Goal: Task Accomplishment & Management: Manage account settings

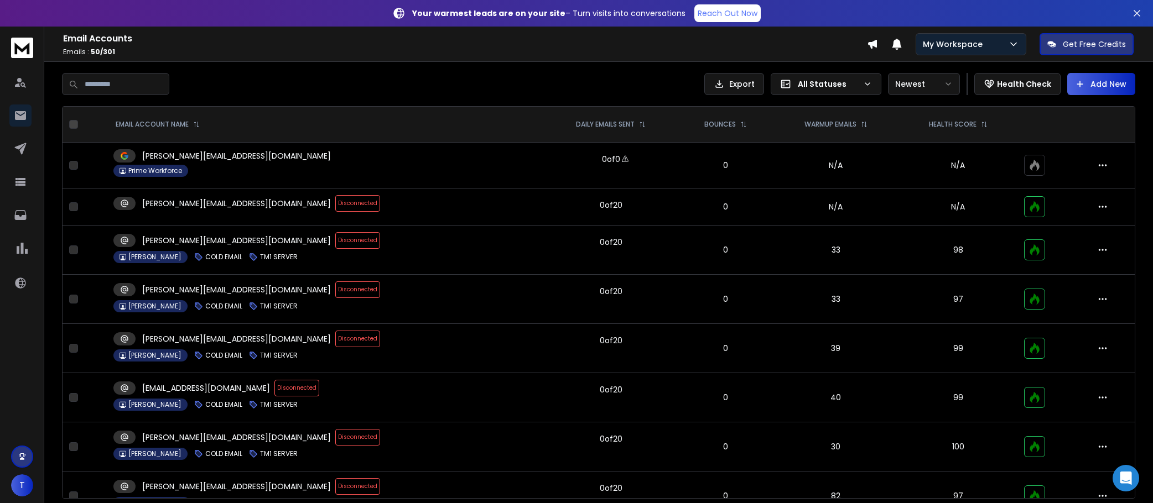
click at [962, 47] on p "My Workspace" at bounding box center [955, 44] width 64 height 11
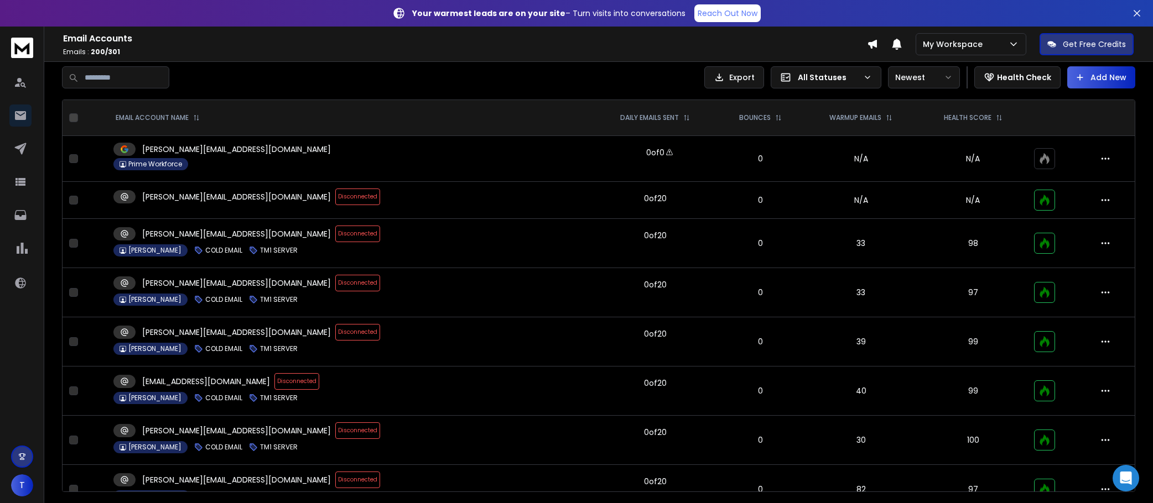
click at [987, 46] on div "My Workspace" at bounding box center [971, 44] width 96 height 11
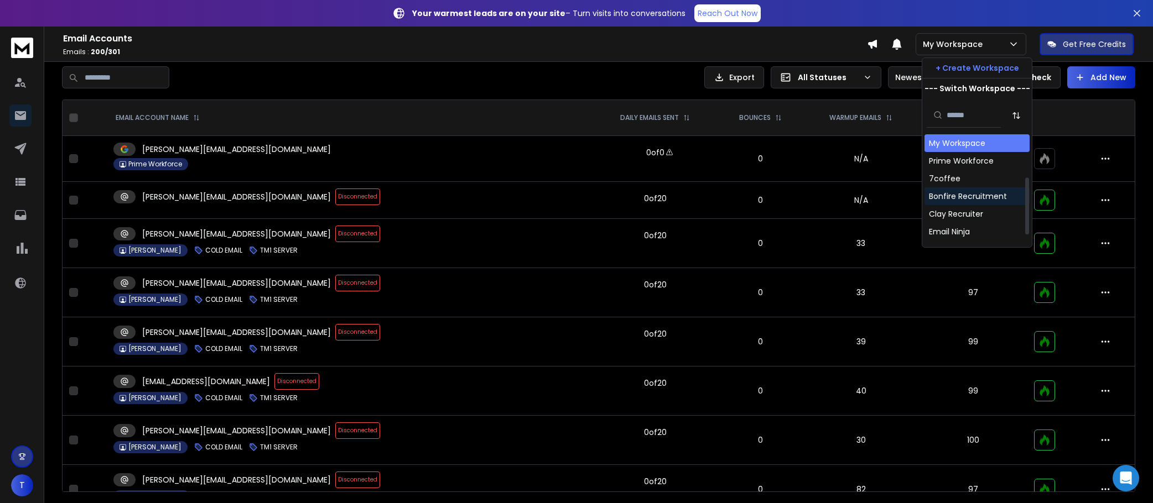
scroll to position [102, 0]
click at [974, 200] on div "SalesClay" at bounding box center [976, 201] width 105 height 18
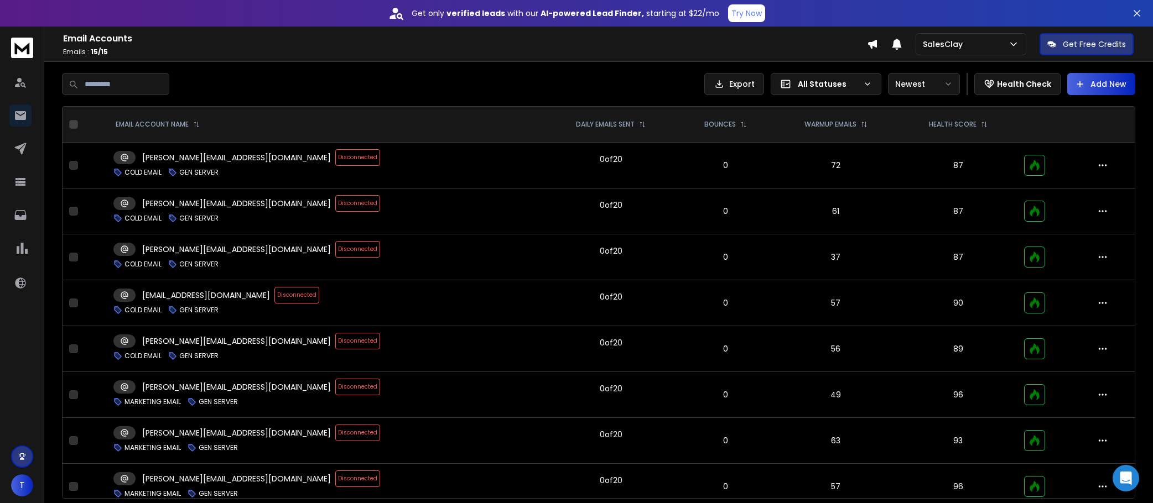
click at [276, 162] on div "[PERSON_NAME][EMAIL_ADDRESS][DOMAIN_NAME] Disconnected" at bounding box center [324, 157] width 423 height 17
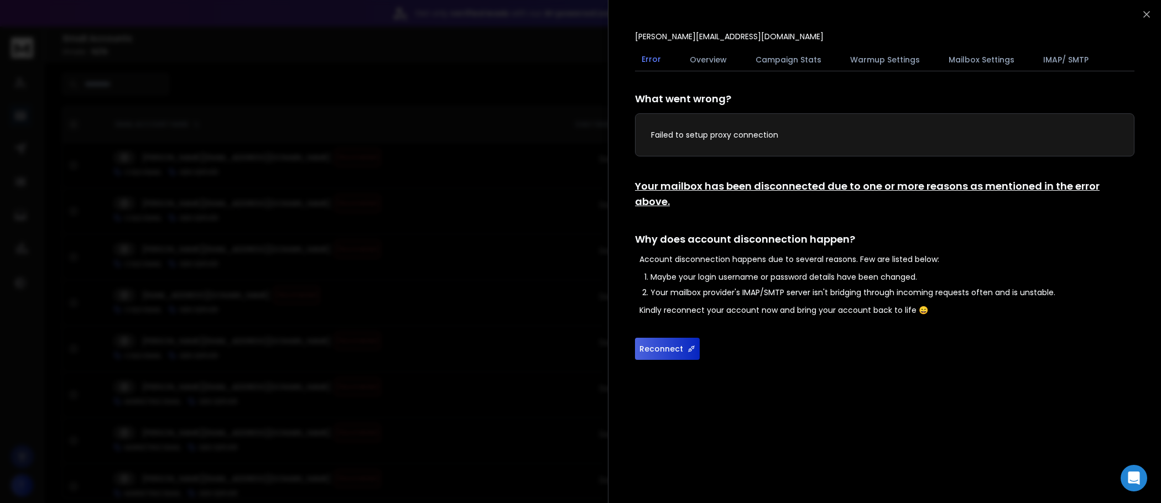
click at [678, 338] on button "Reconnect" at bounding box center [667, 349] width 65 height 22
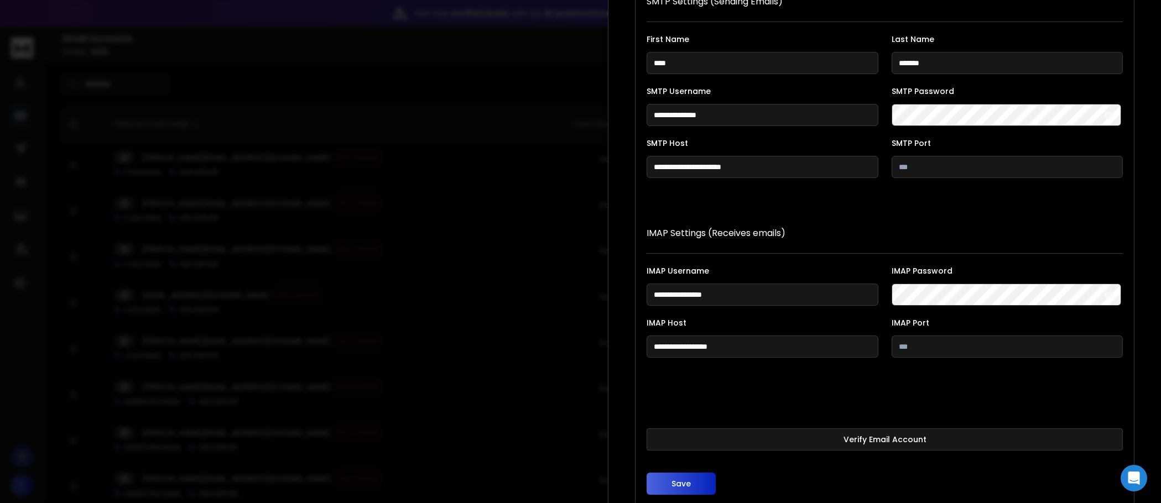
scroll to position [131, 0]
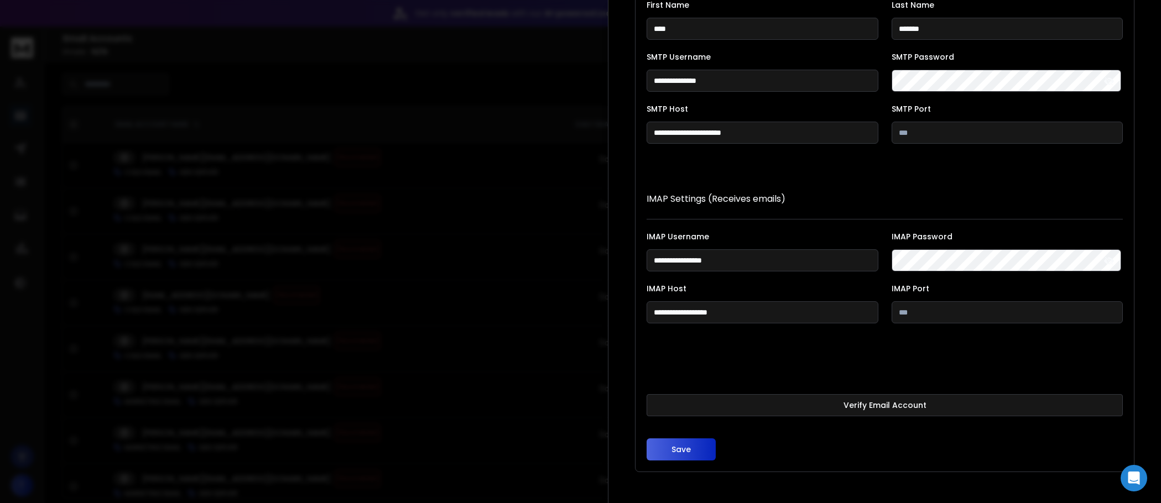
click at [689, 450] on button "Save" at bounding box center [681, 450] width 69 height 22
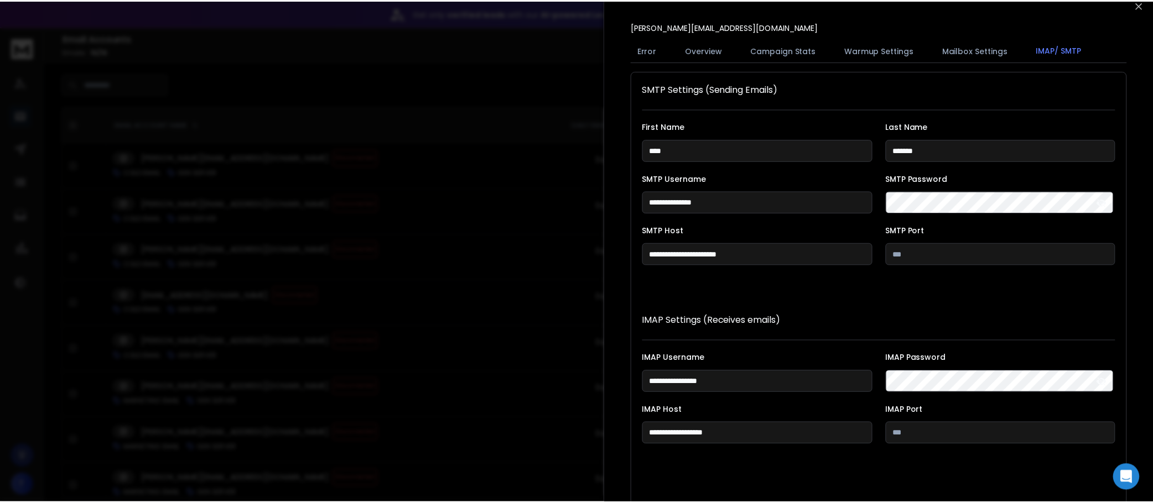
scroll to position [0, 0]
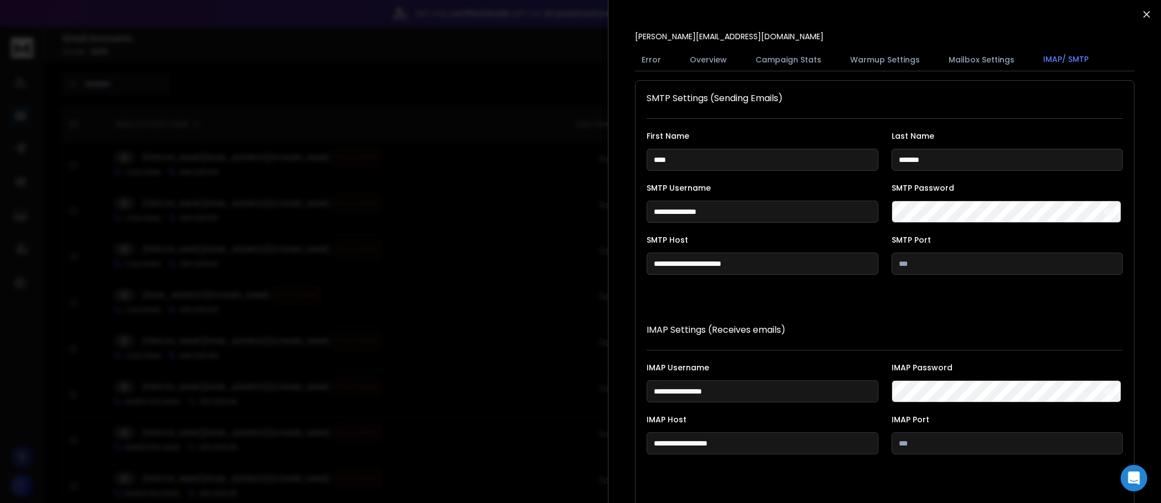
click at [1144, 18] on icon "button" at bounding box center [1146, 14] width 11 height 11
